Goal: Task Accomplishment & Management: Use online tool/utility

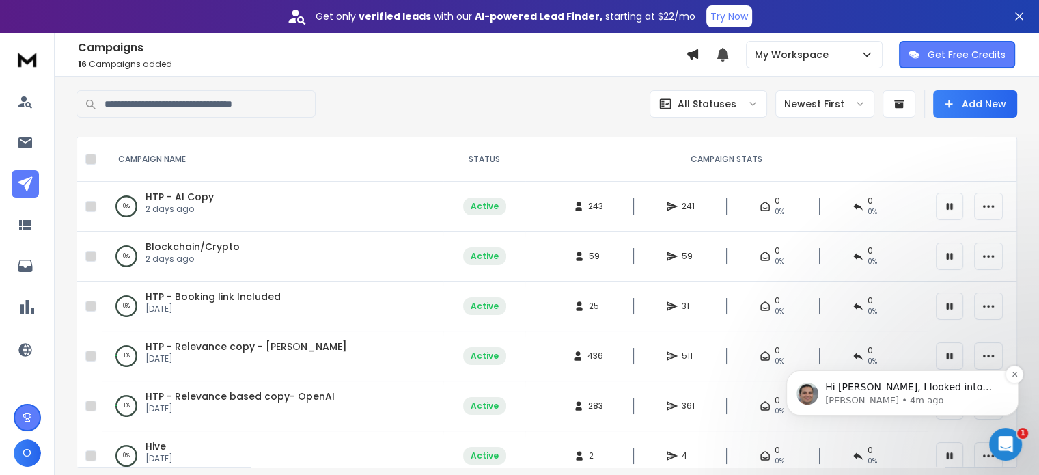
click at [978, 383] on p "Hi [PERSON_NAME], I looked into your old campaigns and noticed that the first e…" at bounding box center [913, 387] width 176 height 14
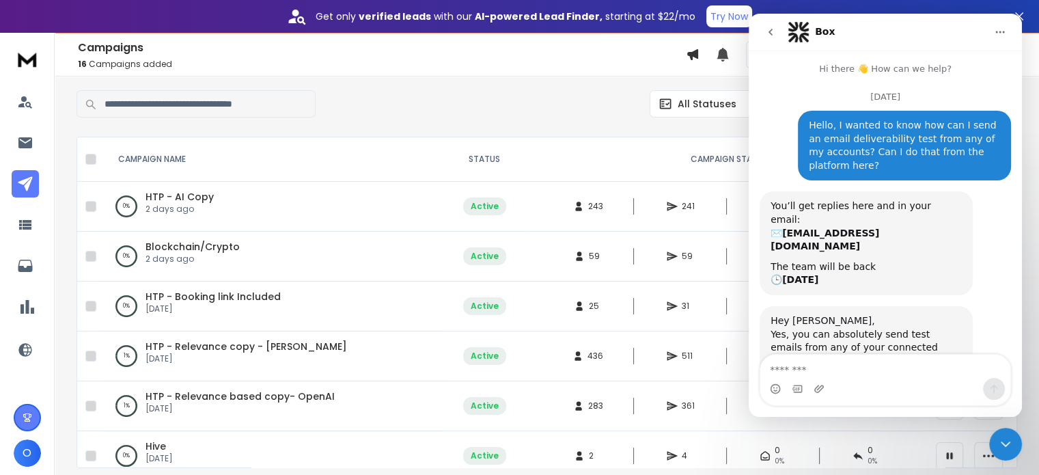
scroll to position [60, 0]
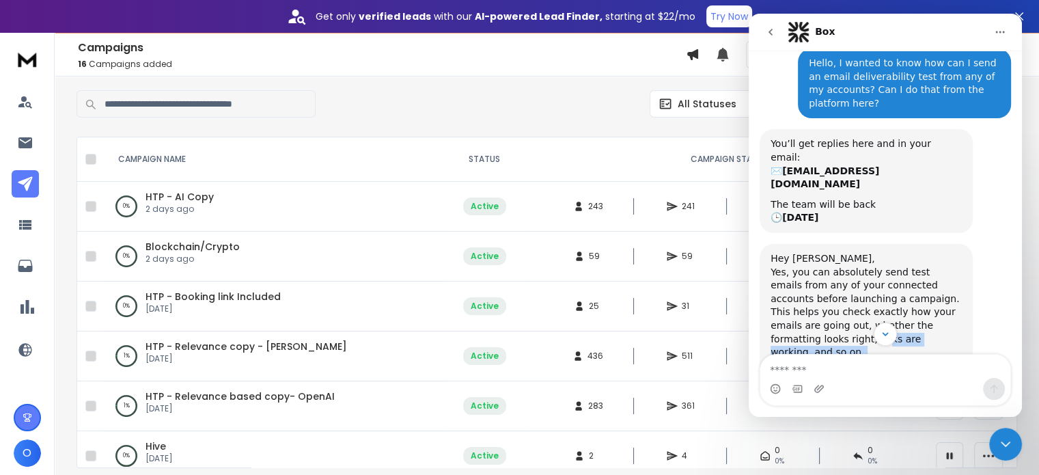
drag, startPoint x: 963, startPoint y: 349, endPoint x: 926, endPoint y: 286, distance: 72.5
click at [926, 286] on div "Hey Omar, Yes, you can absolutely send test emails from any of your connected a…" at bounding box center [866, 393] width 213 height 298
click at [876, 324] on div "Intercom messenger" at bounding box center [885, 333] width 273 height 23
click at [881, 330] on icon "Scroll to bottom" at bounding box center [885, 334] width 12 height 12
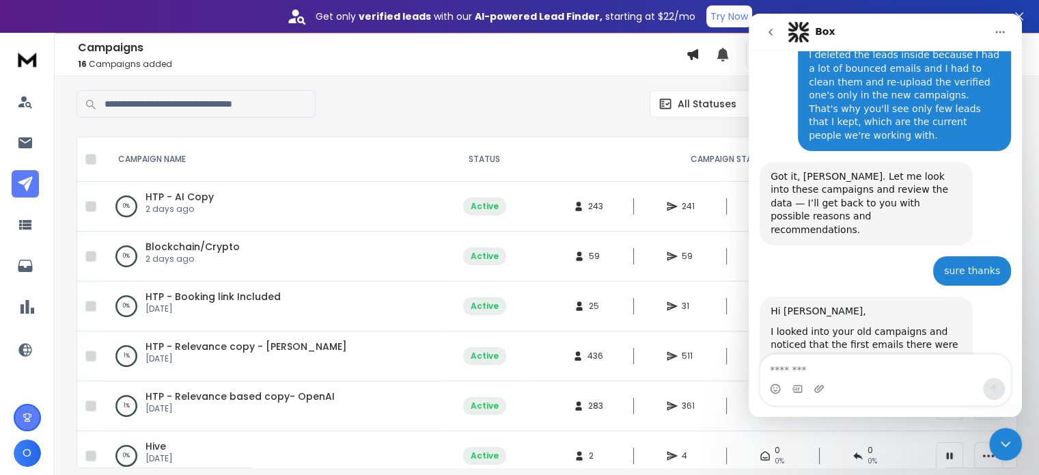
scroll to position [3317, 0]
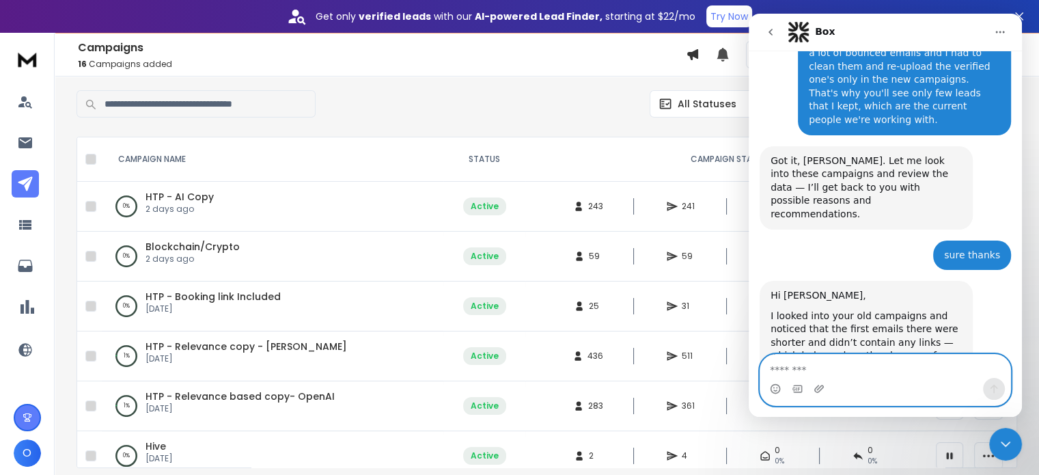
click at [898, 363] on textarea "Message…" at bounding box center [885, 366] width 250 height 23
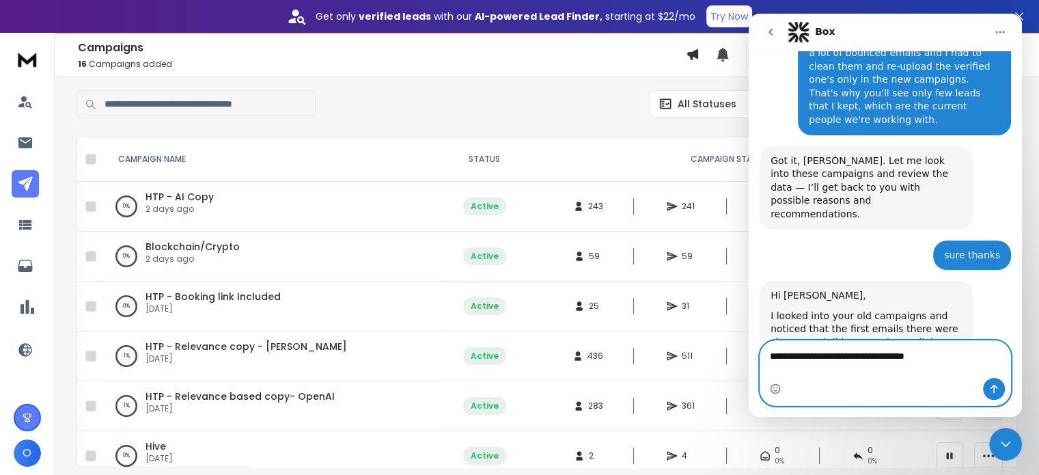
type textarea "**********"
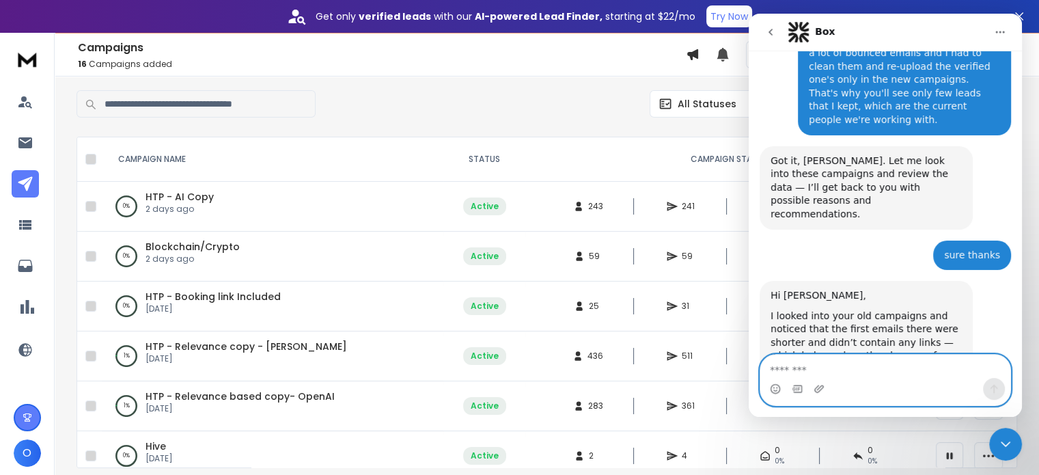
scroll to position [3358, 0]
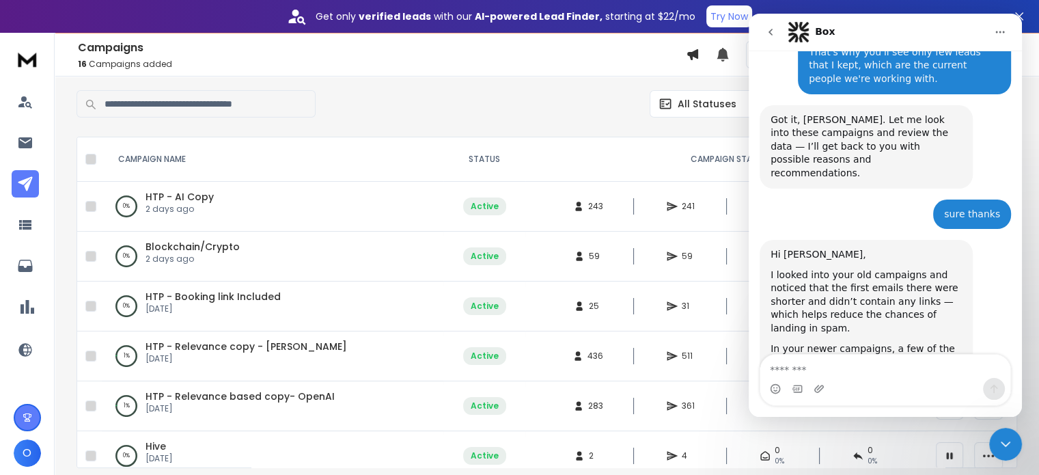
click at [1003, 439] on icon "Close Intercom Messenger" at bounding box center [1005, 444] width 16 height 16
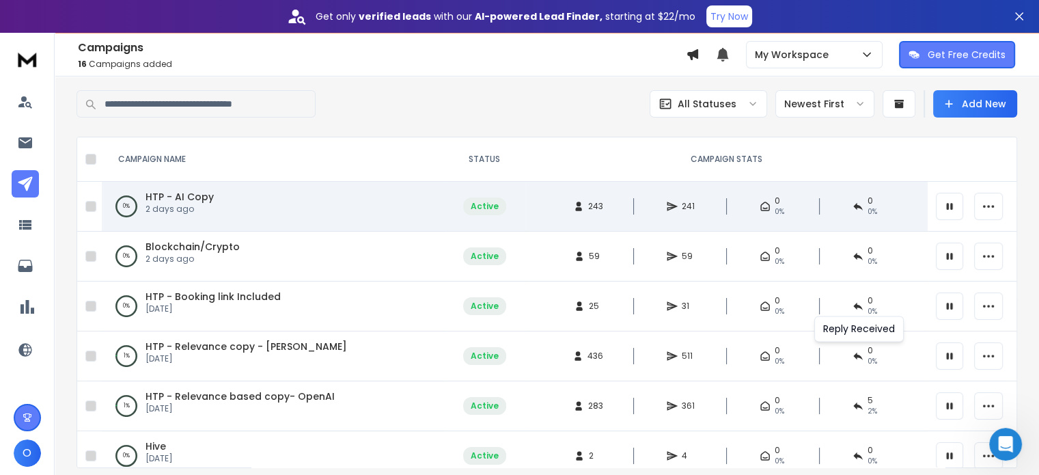
scroll to position [3343, 0]
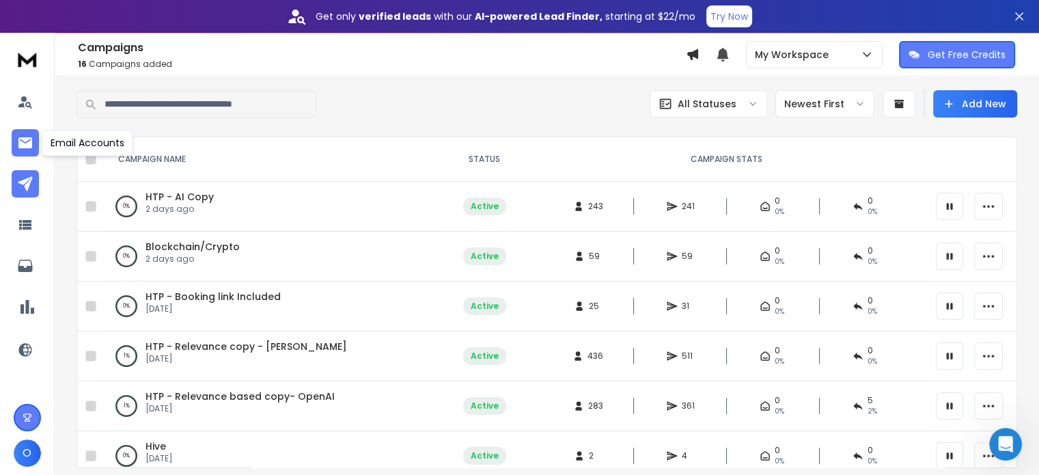
click at [27, 152] on link at bounding box center [25, 142] width 27 height 27
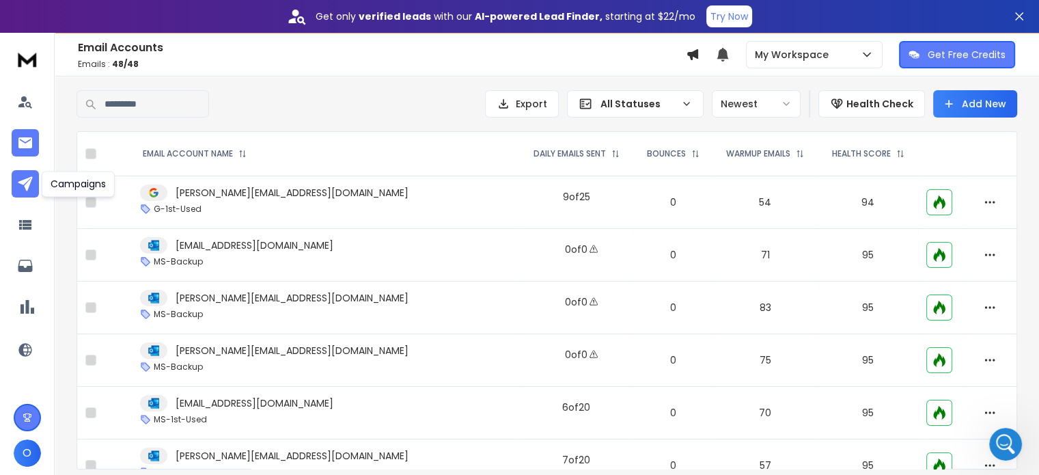
click at [25, 176] on icon at bounding box center [25, 184] width 16 height 16
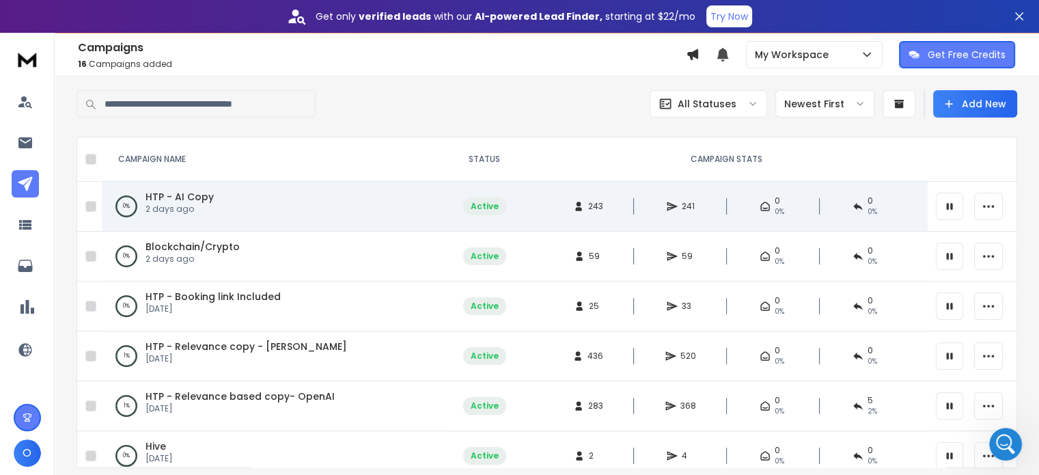
click at [268, 217] on div "0 % HTP - AI Copy 2 days ago" at bounding box center [272, 206] width 314 height 33
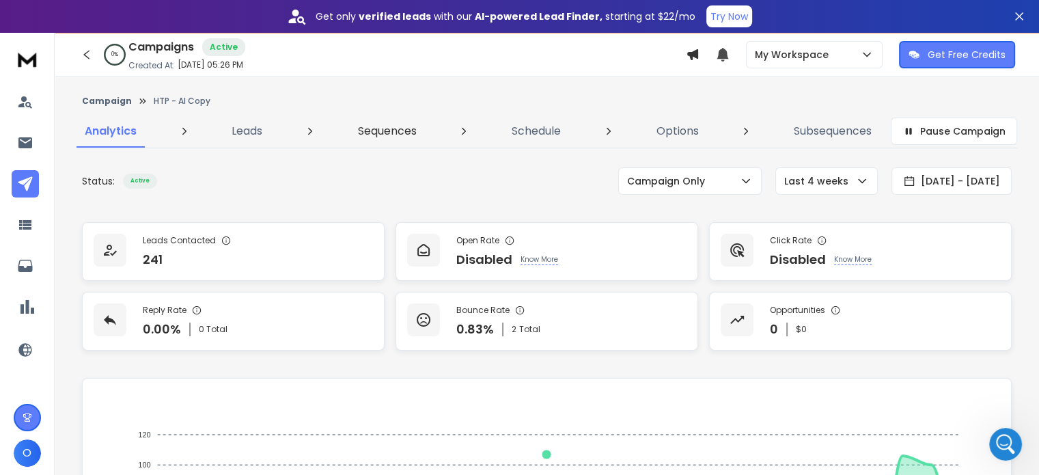
click at [396, 143] on link "Sequences" at bounding box center [387, 131] width 75 height 33
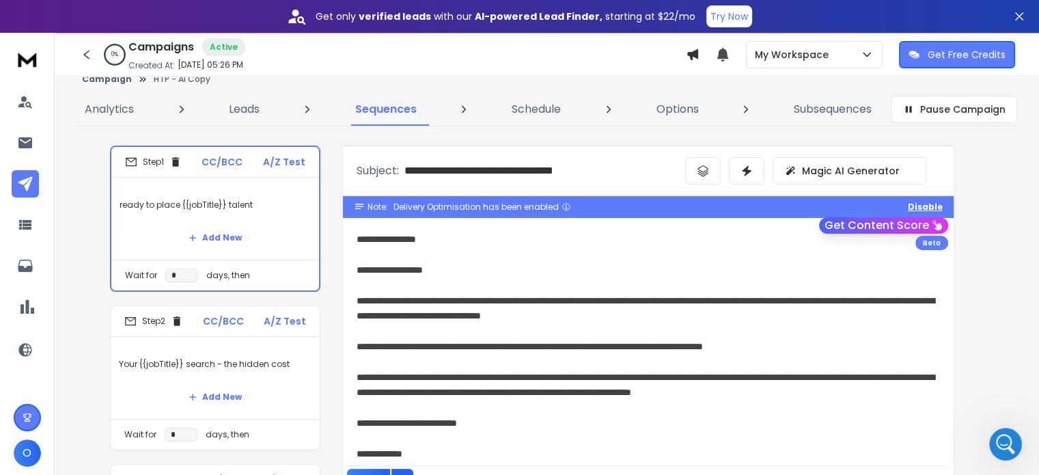
scroll to position [95, 0]
